Goal: Task Accomplishment & Management: Manage account settings

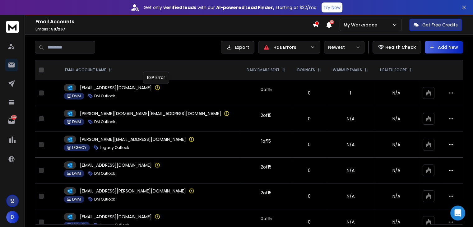
click at [160, 90] on div "weston-a@mavrixaisystem.com" at bounding box center [150, 87] width 173 height 7
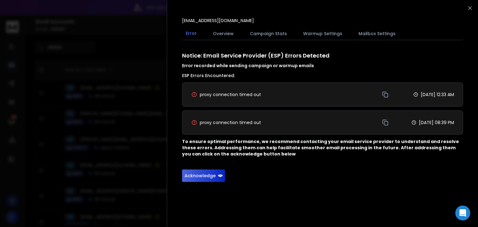
click at [219, 178] on button "Acknowledge" at bounding box center [203, 176] width 43 height 12
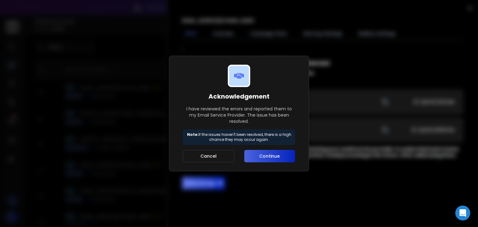
click at [271, 156] on button "Continue" at bounding box center [269, 156] width 51 height 12
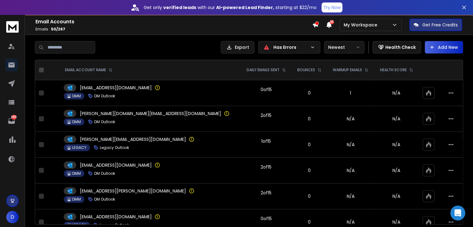
click at [141, 119] on div "DMM DM Outlook" at bounding box center [150, 122] width 173 height 7
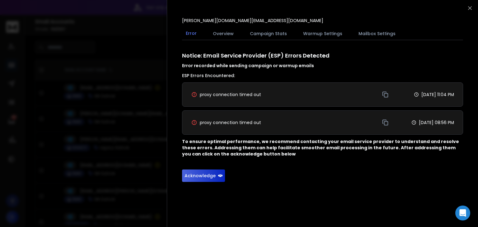
click at [211, 181] on button "Acknowledge" at bounding box center [203, 176] width 43 height 12
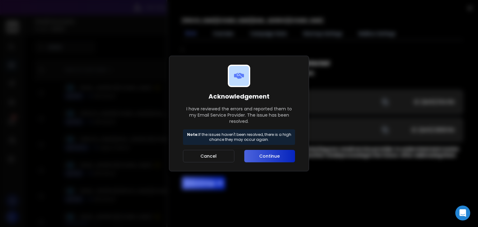
click at [275, 156] on button "Continue" at bounding box center [269, 156] width 51 height 12
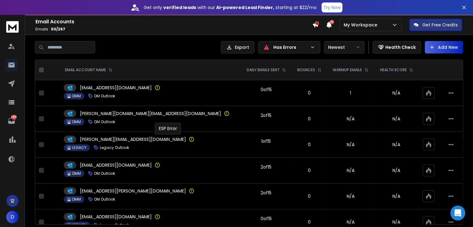
click at [189, 141] on icon at bounding box center [192, 139] width 6 height 6
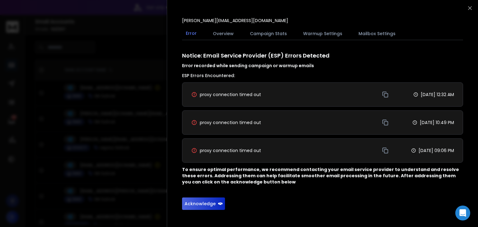
click at [205, 202] on button "Acknowledge" at bounding box center [203, 204] width 43 height 12
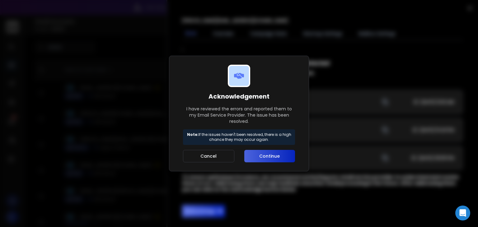
click at [269, 153] on button "Continue" at bounding box center [269, 156] width 51 height 12
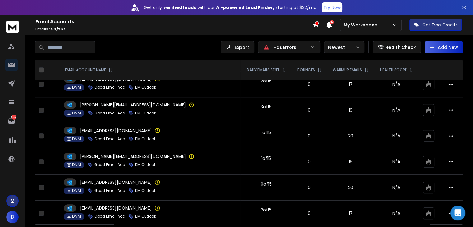
scroll to position [373, 0]
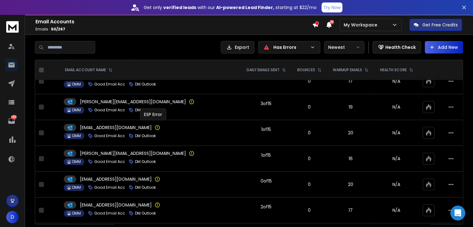
click at [154, 124] on icon at bounding box center [157, 127] width 6 height 6
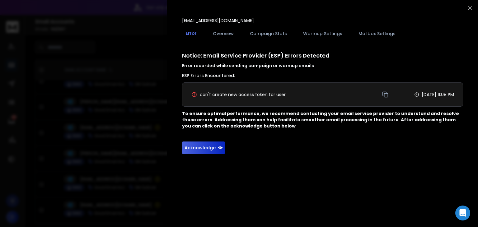
click at [201, 153] on button "Acknowledge" at bounding box center [203, 148] width 43 height 12
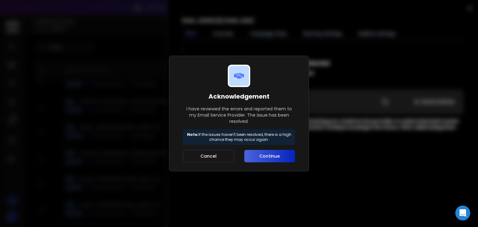
click at [263, 155] on button "Continue" at bounding box center [269, 156] width 51 height 12
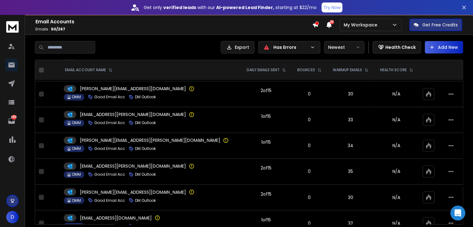
scroll to position [1152, 0]
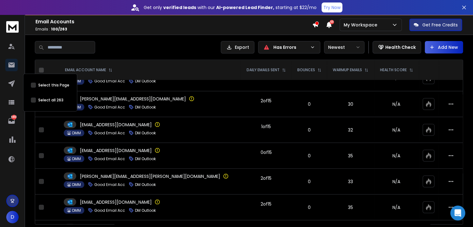
click at [35, 102] on button "Select this Page" at bounding box center [33, 100] width 5 height 5
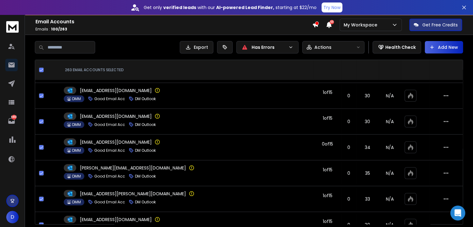
scroll to position [1712, 0]
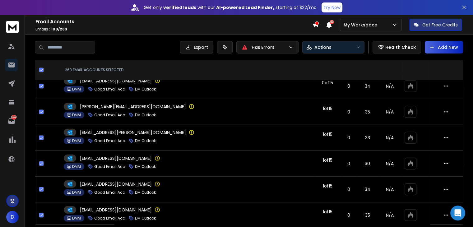
click at [320, 51] on button "Actions" at bounding box center [334, 47] width 62 height 12
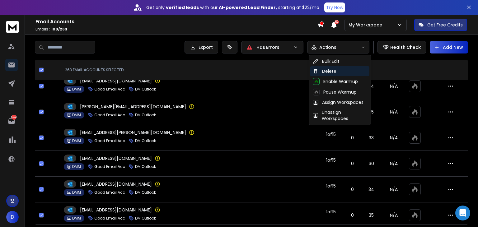
click at [332, 69] on div "Delete" at bounding box center [325, 71] width 24 height 6
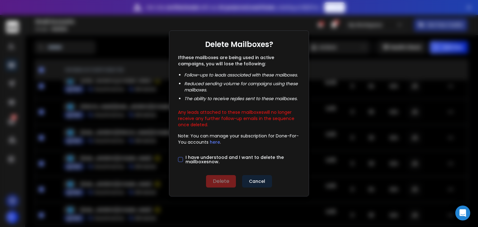
drag, startPoint x: 184, startPoint y: 156, endPoint x: 181, endPoint y: 159, distance: 4.7
click at [184, 156] on div "I have understood and I want to delete the mailbox es now." at bounding box center [239, 157] width 122 height 14
click at [181, 159] on button "I have understood and I want to delete the mailbox es now." at bounding box center [180, 159] width 5 height 5
click at [223, 183] on button "Delete" at bounding box center [221, 181] width 30 height 12
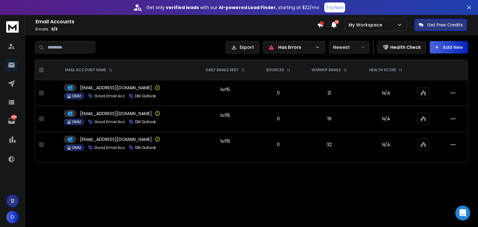
click at [187, 170] on div "Get only verified leads with our AI-powered Lead Finder, starting at $22/mo Try…" at bounding box center [239, 113] width 478 height 227
drag, startPoint x: 42, startPoint y: 94, endPoint x: 40, endPoint y: 95, distance: 3.2
click at [42, 94] on button "button" at bounding box center [41, 93] width 5 height 5
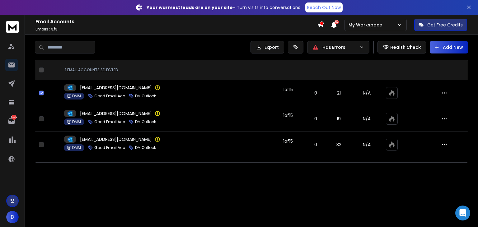
click at [41, 120] on button "button" at bounding box center [41, 118] width 5 height 5
click at [40, 143] on button "button" at bounding box center [41, 144] width 5 height 5
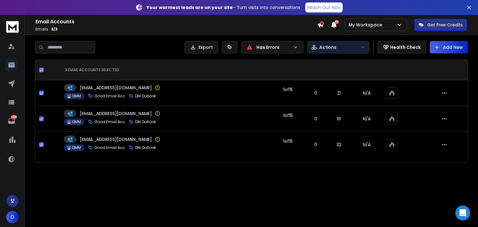
click at [322, 51] on button "Actions" at bounding box center [338, 47] width 62 height 12
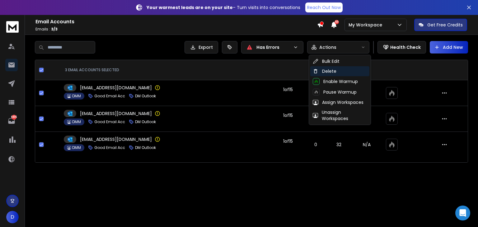
click at [333, 73] on div "Delete" at bounding box center [325, 71] width 24 height 6
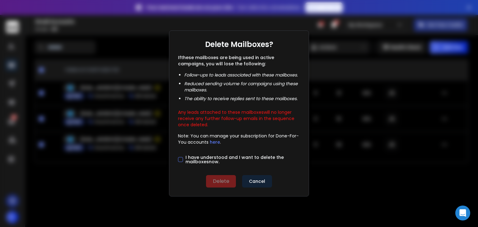
drag, startPoint x: 185, startPoint y: 175, endPoint x: 181, endPoint y: 176, distance: 3.8
click at [185, 176] on div "Delete Mailboxes? If these mailboxes are being used in active campaigns, you wi…" at bounding box center [239, 114] width 122 height 148
click at [260, 182] on button "Cancel" at bounding box center [257, 181] width 30 height 12
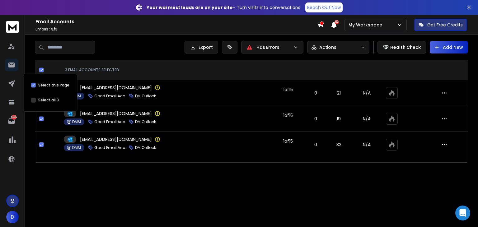
click at [44, 70] on div at bounding box center [49, 70] width 21 height 5
click at [41, 69] on button "button" at bounding box center [41, 70] width 5 height 5
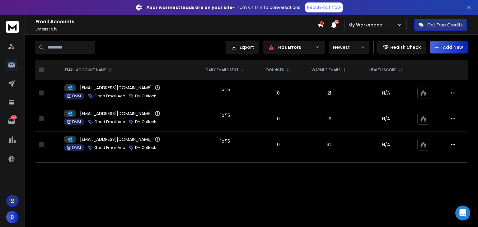
click at [42, 95] on button "button" at bounding box center [41, 93] width 5 height 5
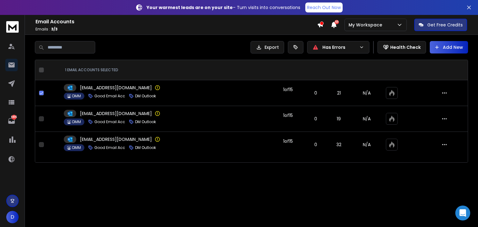
drag, startPoint x: 43, startPoint y: 120, endPoint x: 30, endPoint y: 141, distance: 24.6
click at [43, 120] on button "button" at bounding box center [41, 118] width 5 height 5
click at [41, 146] on button "button" at bounding box center [41, 144] width 5 height 5
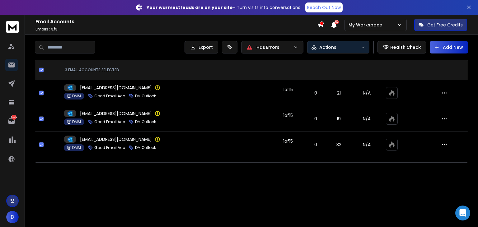
click at [342, 48] on div "Actions" at bounding box center [334, 47] width 47 height 6
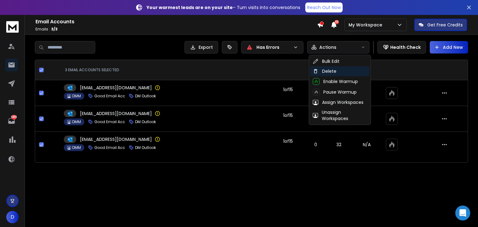
click at [351, 71] on div "Delete" at bounding box center [339, 71] width 59 height 10
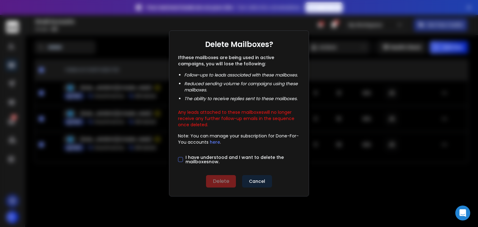
click at [182, 158] on button "I have understood and I want to delete the mailbox es now." at bounding box center [180, 159] width 5 height 5
click at [233, 178] on button "Delete" at bounding box center [221, 181] width 30 height 12
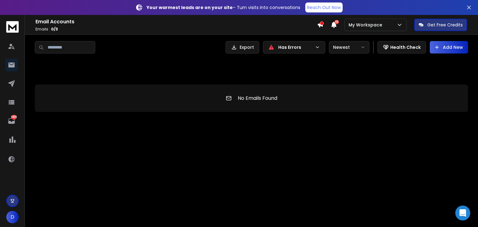
click at [312, 50] on div "Has Errors" at bounding box center [294, 47] width 62 height 12
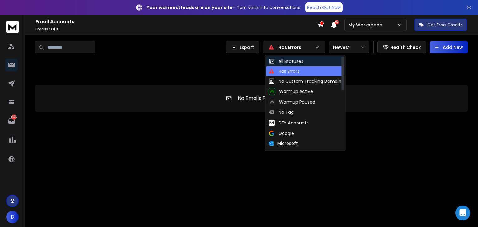
click at [307, 64] on div "All Statuses" at bounding box center [305, 61] width 78 height 10
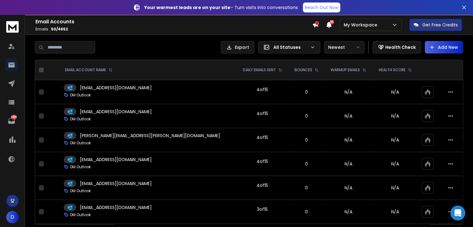
click at [463, 6] on icon at bounding box center [465, 8] width 6 height 6
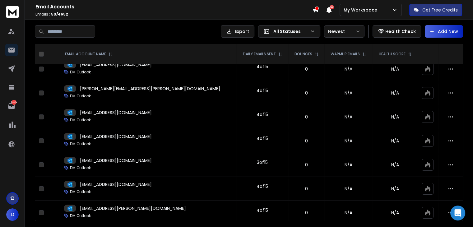
scroll to position [1, 0]
click at [441, 25] on button "Add New" at bounding box center [444, 31] width 38 height 12
